Goal: Task Accomplishment & Management: Use online tool/utility

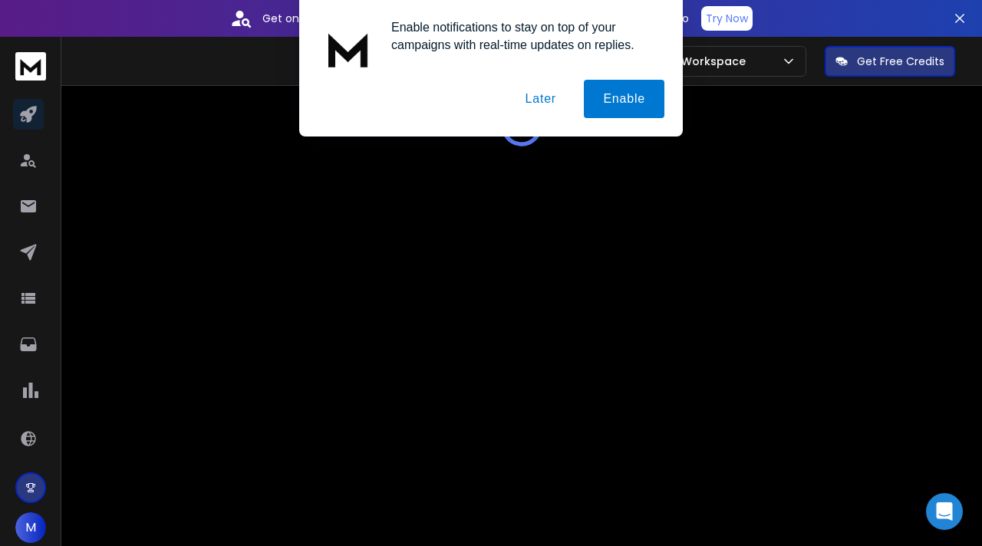
click at [533, 91] on button "Later" at bounding box center [540, 99] width 69 height 38
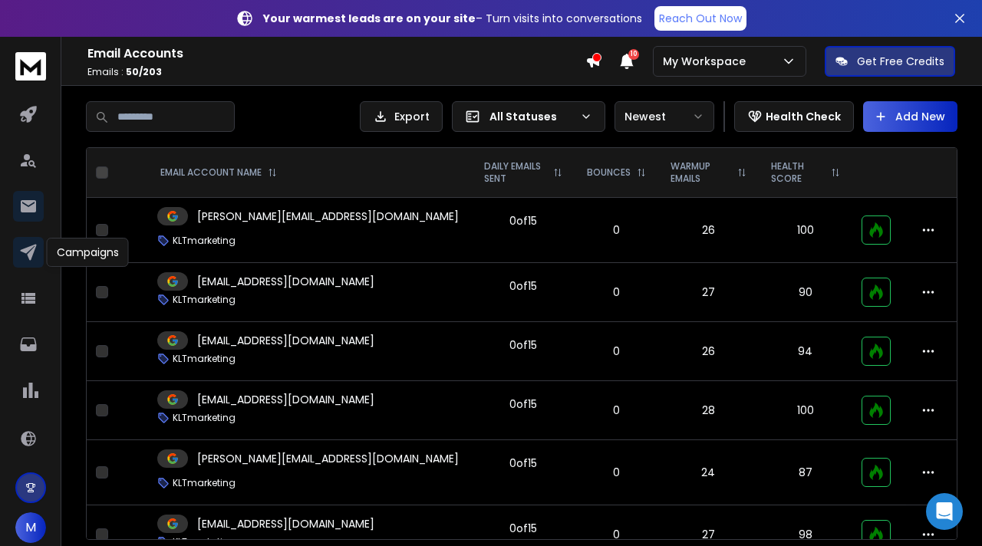
click at [20, 246] on icon at bounding box center [28, 252] width 18 height 18
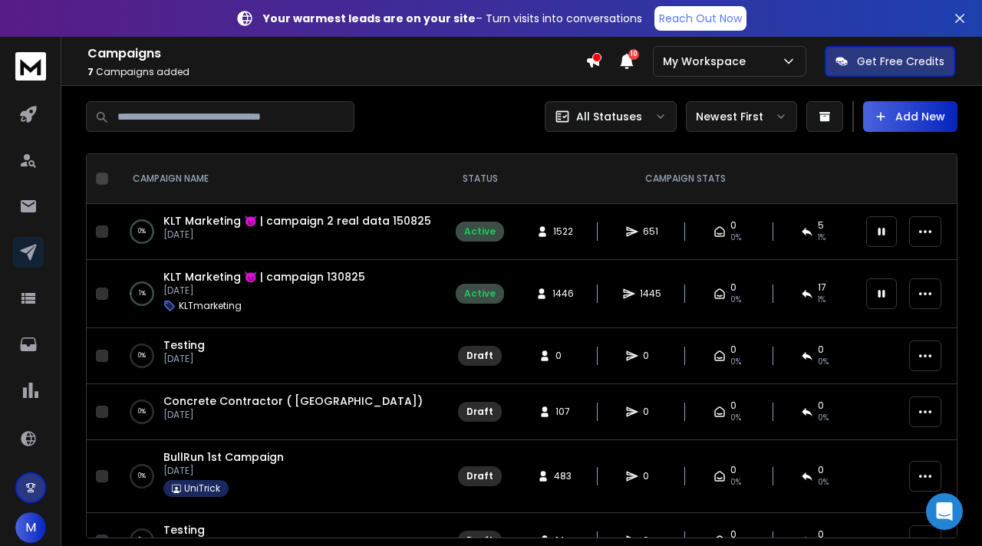
click at [193, 227] on span "KLT Marketing 😈 | campaign 2 real data 150825" at bounding box center [297, 220] width 268 height 15
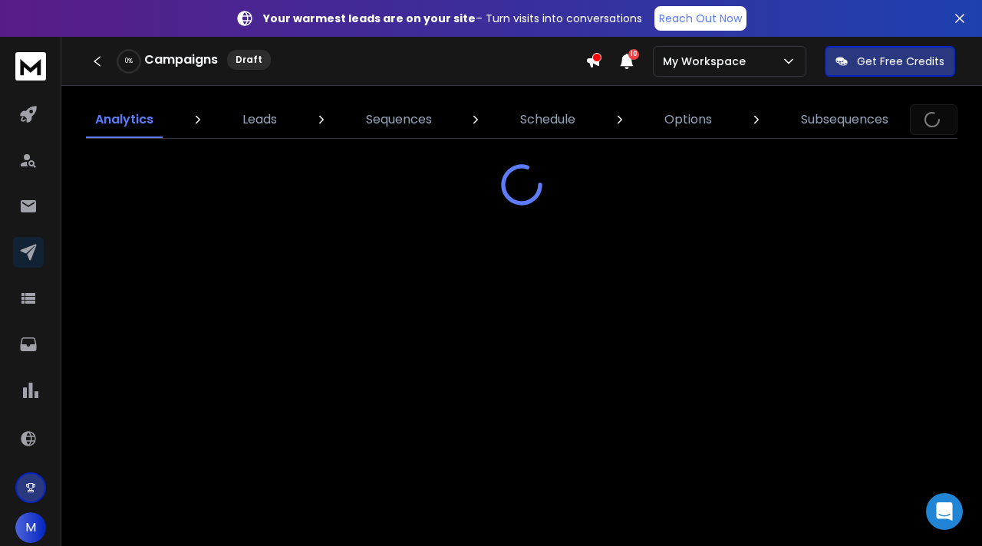
click at [276, 218] on div "Analytics Leads Sequences Schedule Options Subsequences" at bounding box center [521, 158] width 921 height 145
click at [263, 120] on p "Leads" at bounding box center [260, 120] width 35 height 18
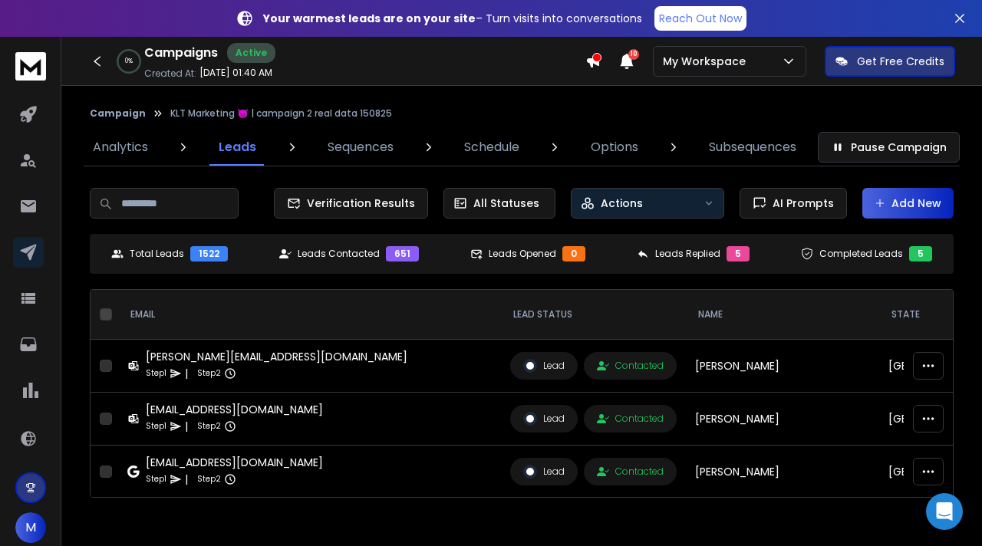
click at [630, 194] on button "Actions" at bounding box center [647, 203] width 153 height 31
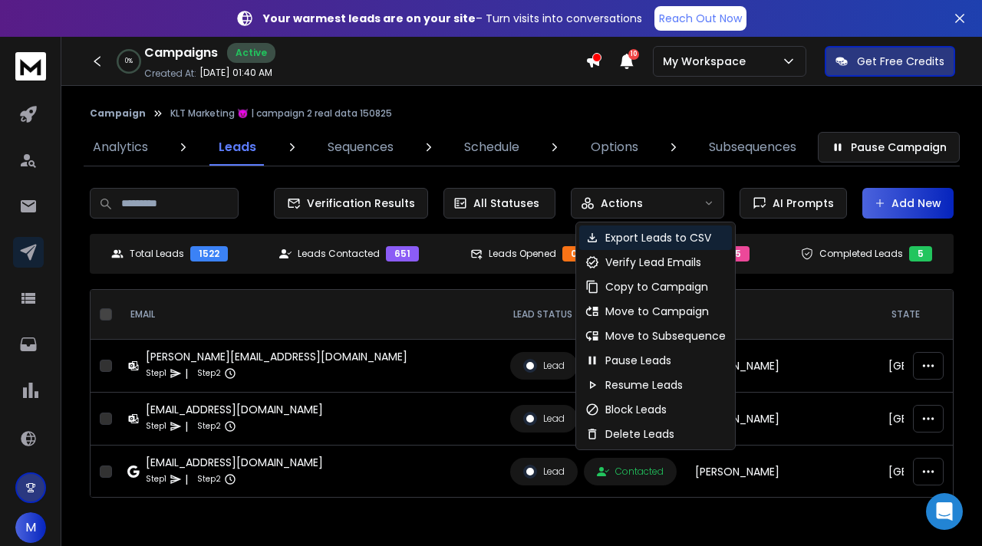
click at [532, 109] on div "Campaign KLT Marketing 😈 | campaign 2 real data 150825" at bounding box center [522, 113] width 876 height 25
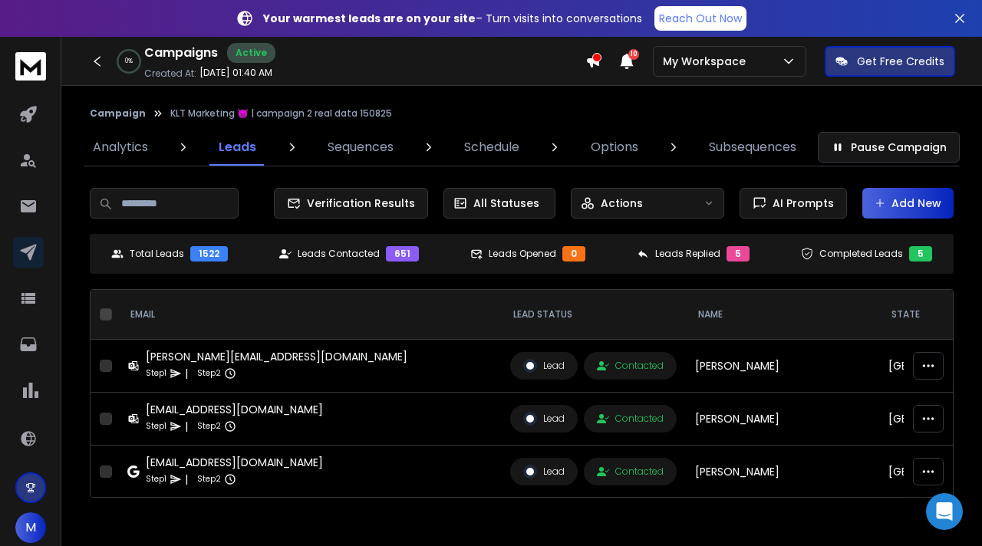
click at [672, 266] on div "Total Leads 1522 Leads Contacted 651 Leads Opened 0 Leads Replied 5 Completed L…" at bounding box center [522, 254] width 864 height 40
click at [677, 258] on p "Leads Replied" at bounding box center [687, 254] width 65 height 12
click at [734, 251] on div "5" at bounding box center [738, 253] width 23 height 15
click at [566, 251] on div "0" at bounding box center [574, 253] width 23 height 15
click at [530, 192] on button "All Statuses" at bounding box center [500, 203] width 112 height 31
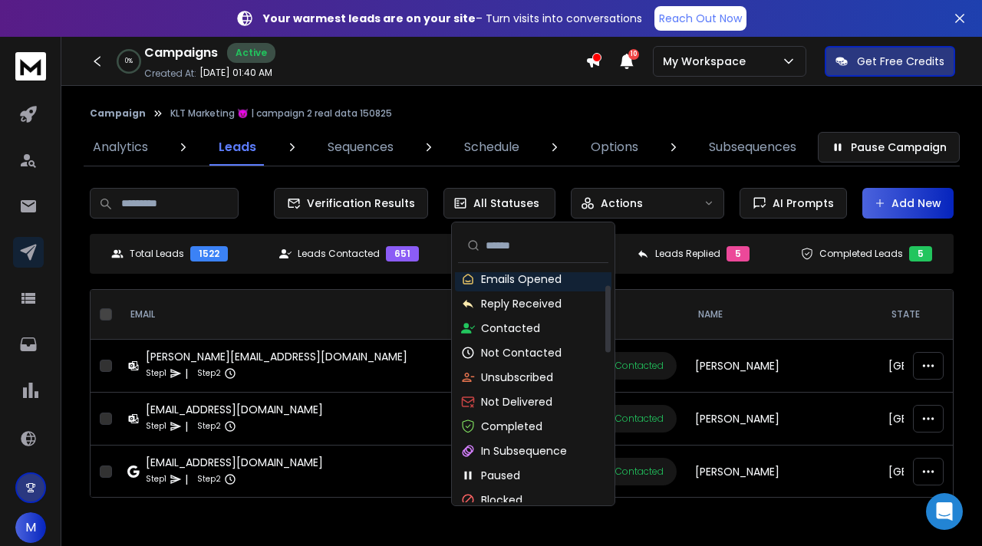
scroll to position [61, 0]
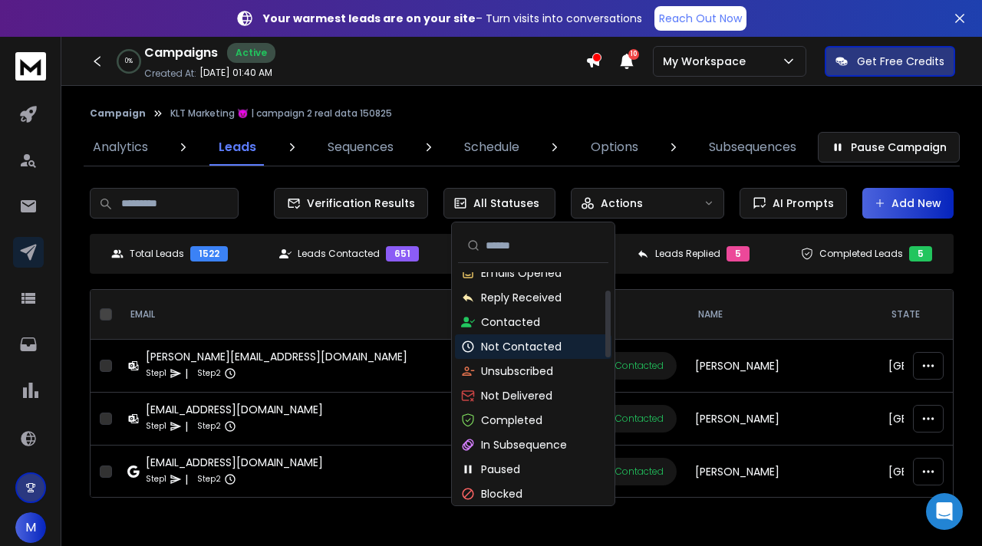
click at [515, 345] on p "Not Contacted" at bounding box center [521, 346] width 81 height 15
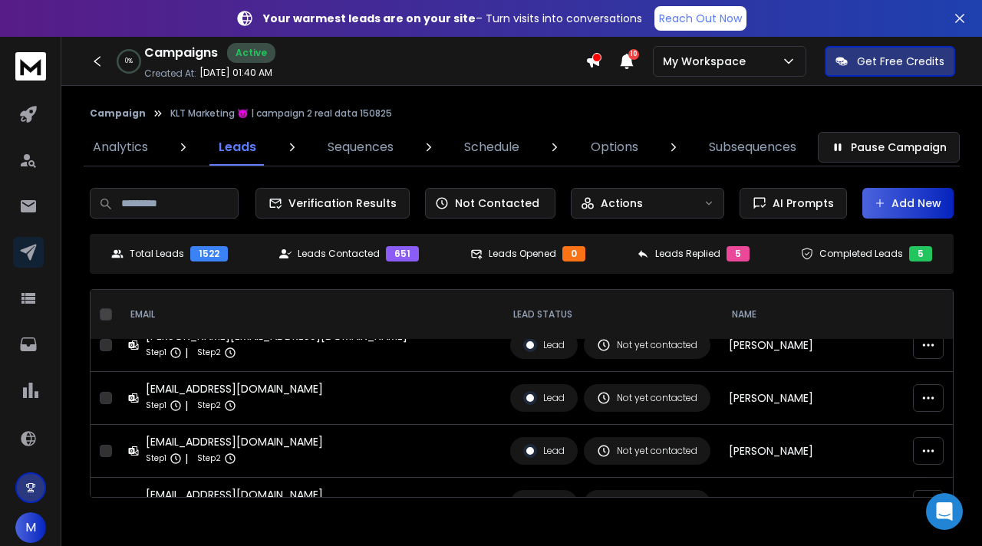
scroll to position [0, 0]
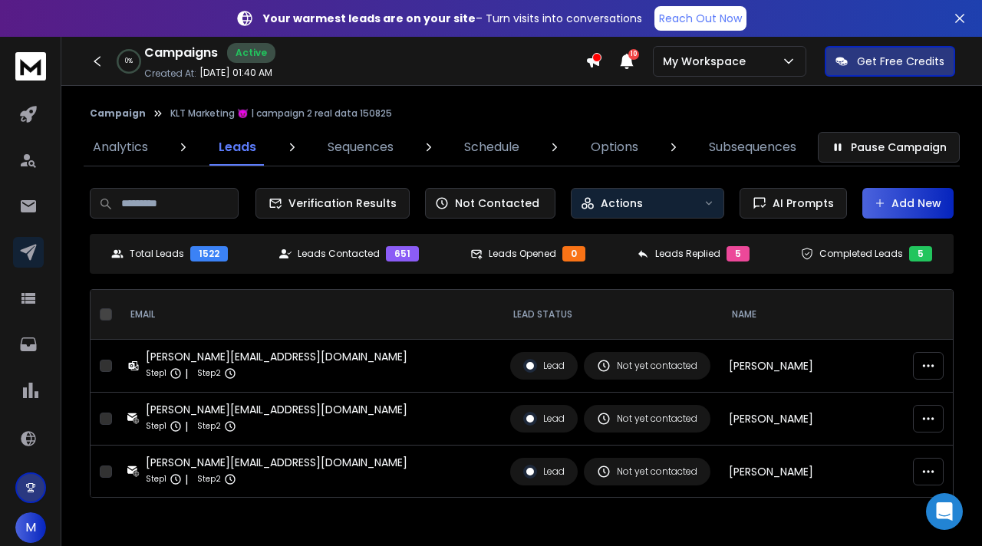
click at [607, 210] on p "Actions" at bounding box center [622, 203] width 42 height 15
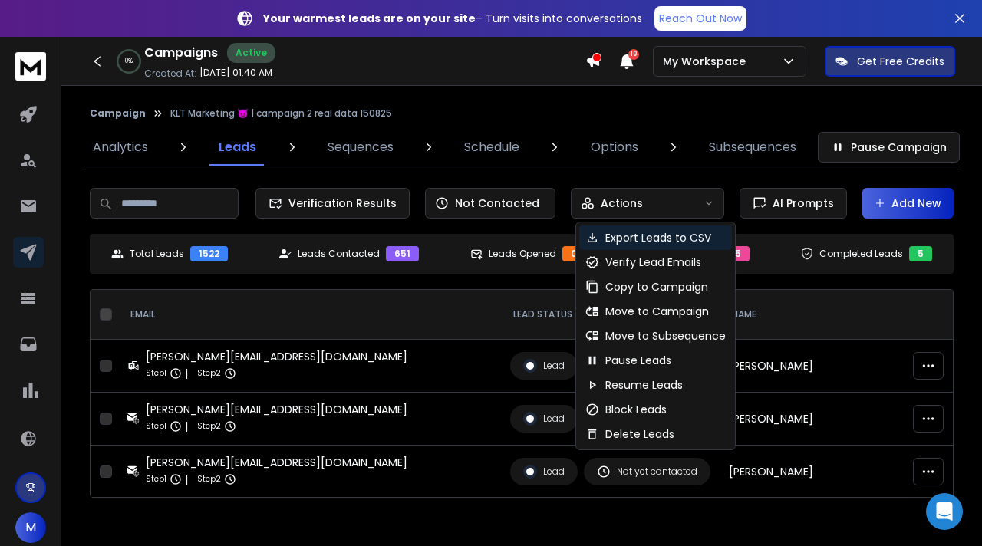
click at [625, 242] on p "Export Leads to CSV" at bounding box center [659, 237] width 106 height 15
